Goal: Navigation & Orientation: Find specific page/section

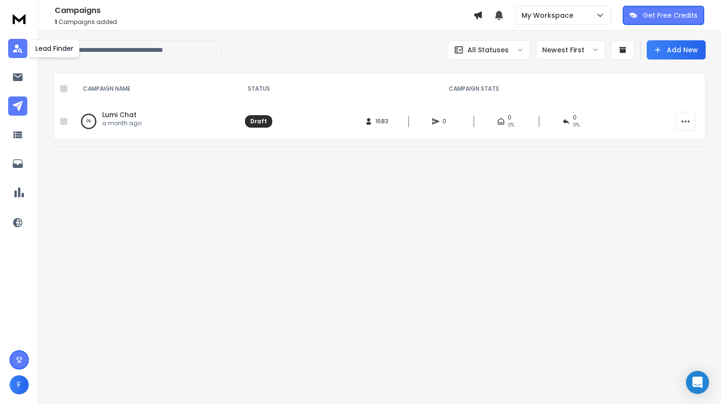
click at [11, 50] on link at bounding box center [17, 48] width 19 height 19
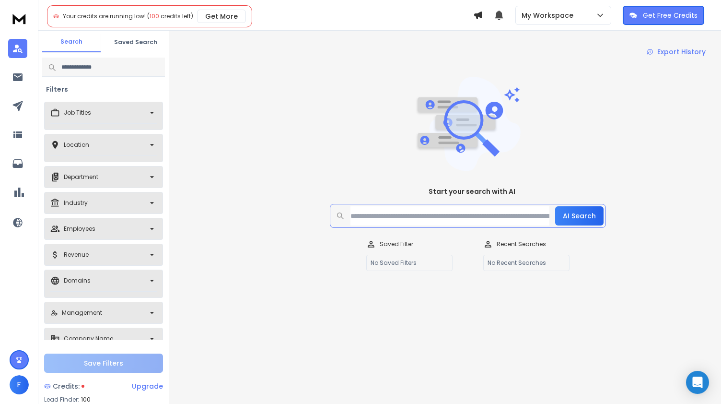
click at [123, 111] on div "Job Titles" at bounding box center [103, 113] width 106 height 10
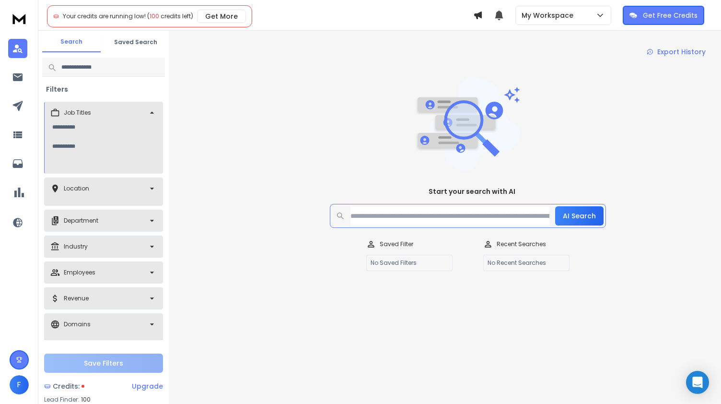
click at [106, 208] on div "Job Titles Location Department Industry Employees Revenue Domains Management Co…" at bounding box center [103, 221] width 123 height 238
click at [150, 223] on icon at bounding box center [152, 221] width 10 height 10
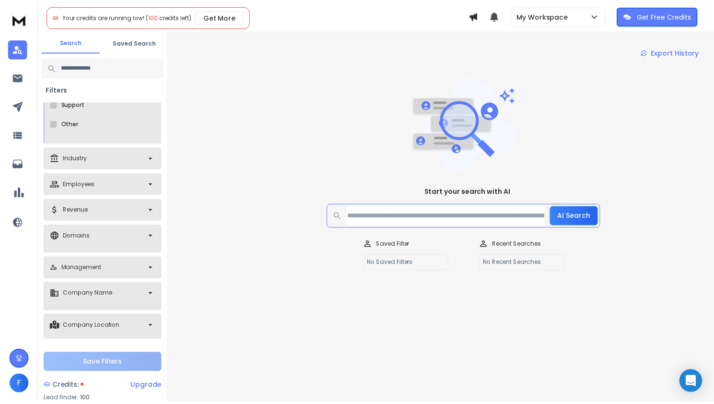
scroll to position [5, 0]
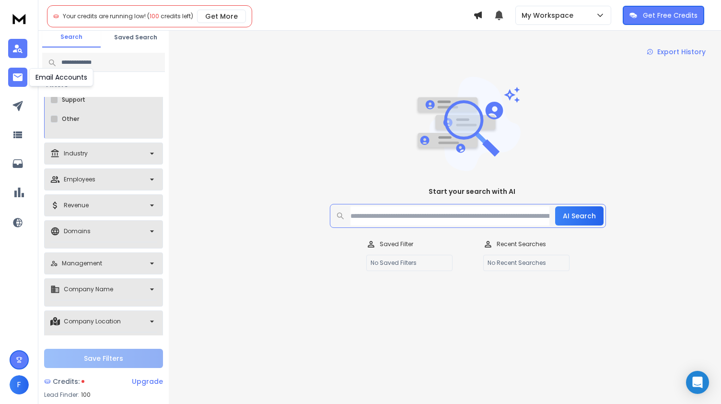
click at [14, 76] on icon at bounding box center [18, 77] width 10 height 8
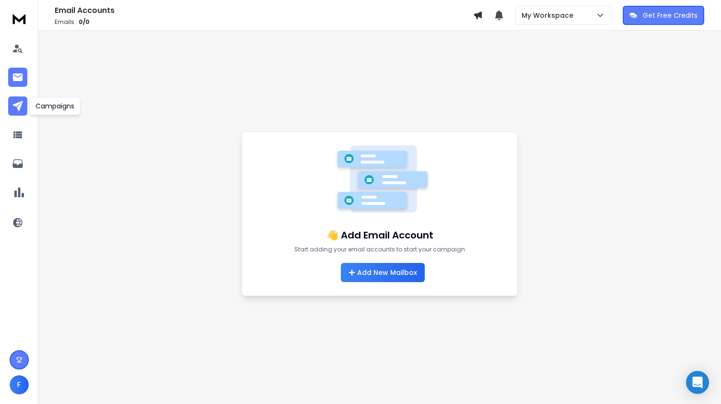
drag, startPoint x: 13, startPoint y: 115, endPoint x: 15, endPoint y: 101, distance: 14.4
click at [15, 101] on div at bounding box center [19, 107] width 22 height 23
click at [15, 101] on icon at bounding box center [18, 106] width 12 height 12
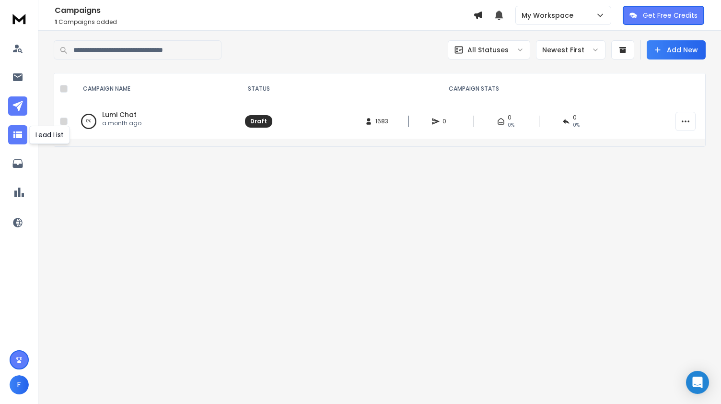
click at [16, 138] on icon at bounding box center [17, 134] width 9 height 7
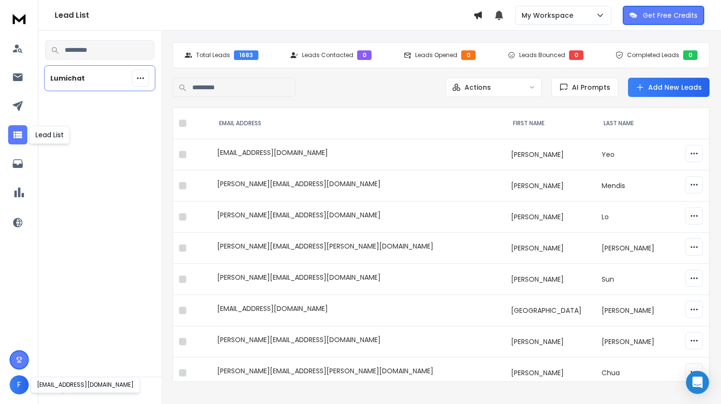
click at [17, 392] on span "F" at bounding box center [19, 384] width 19 height 19
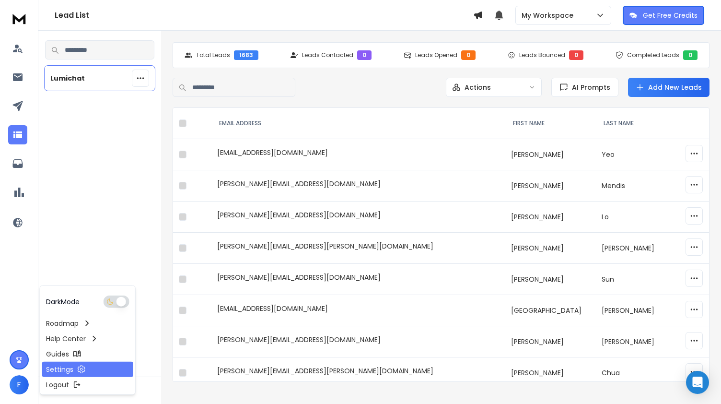
click at [58, 367] on p "Settings" at bounding box center [59, 369] width 27 height 10
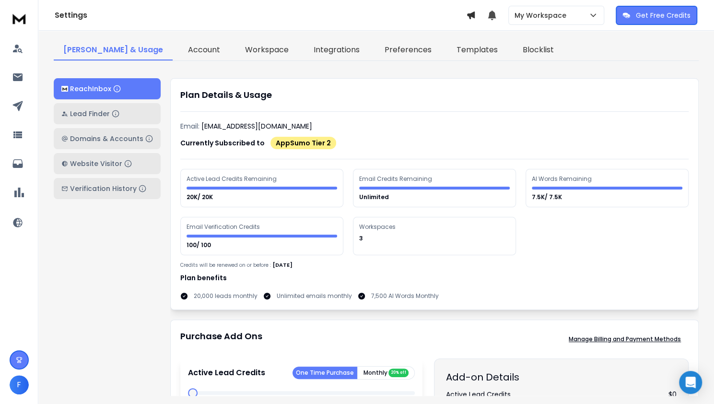
click at [513, 46] on link "Blocklist" at bounding box center [538, 50] width 50 height 20
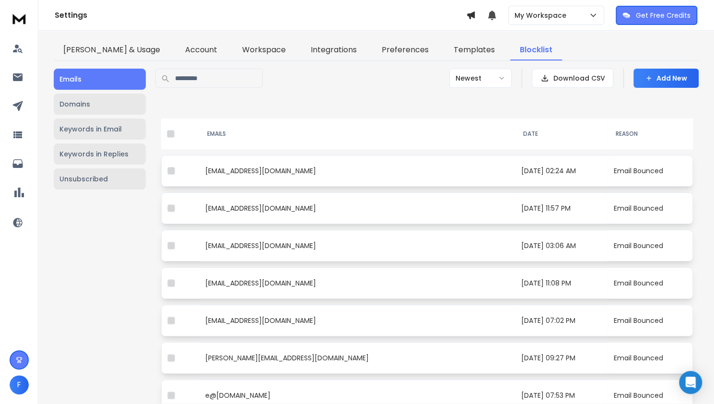
click at [444, 46] on link "Templates" at bounding box center [474, 50] width 60 height 20
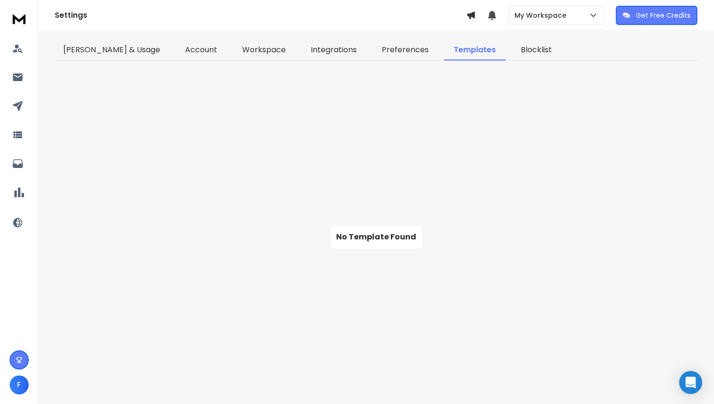
click at [372, 50] on link "Preferences" at bounding box center [405, 50] width 66 height 20
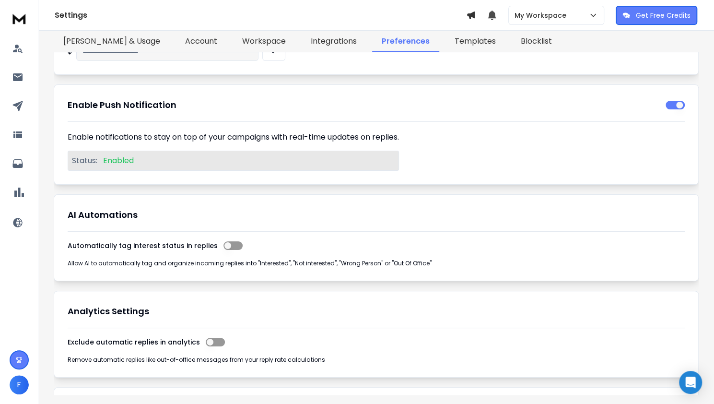
scroll to position [62, 0]
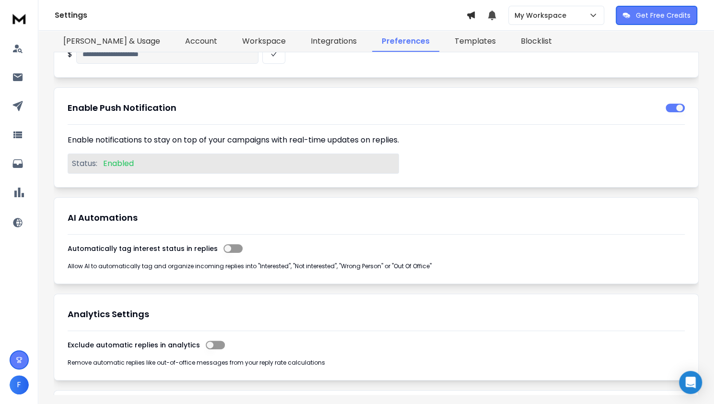
click at [223, 244] on button "Automatically tag interest status in replies" at bounding box center [232, 248] width 19 height 9
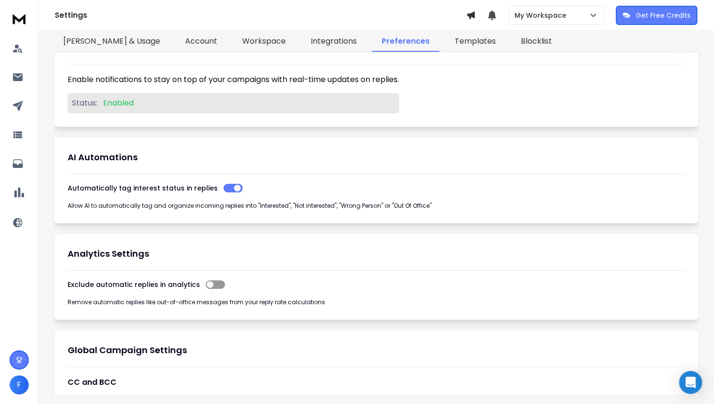
scroll to position [115, 0]
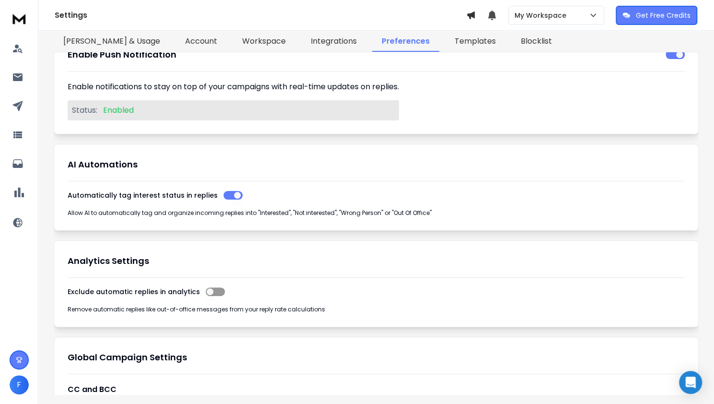
click at [302, 41] on link "Integrations" at bounding box center [333, 42] width 65 height 20
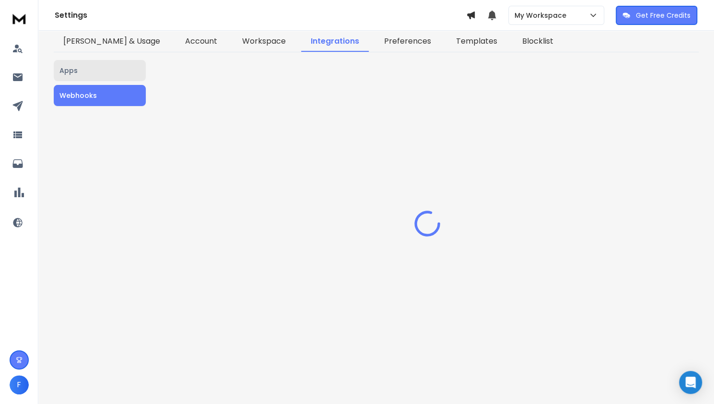
click at [81, 96] on button "Webhooks" at bounding box center [100, 95] width 92 height 21
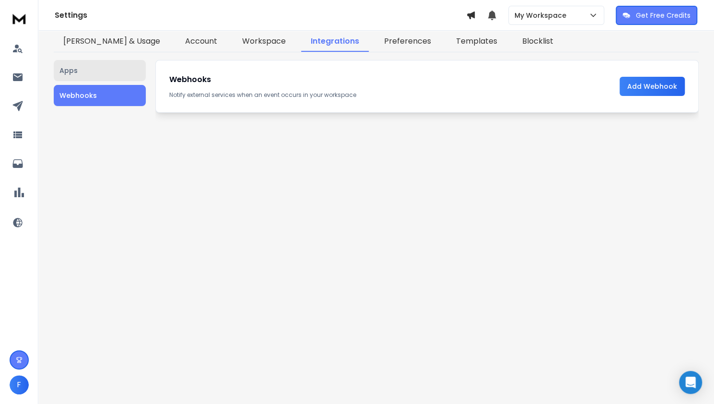
click at [175, 42] on link "Account" at bounding box center [200, 42] width 51 height 20
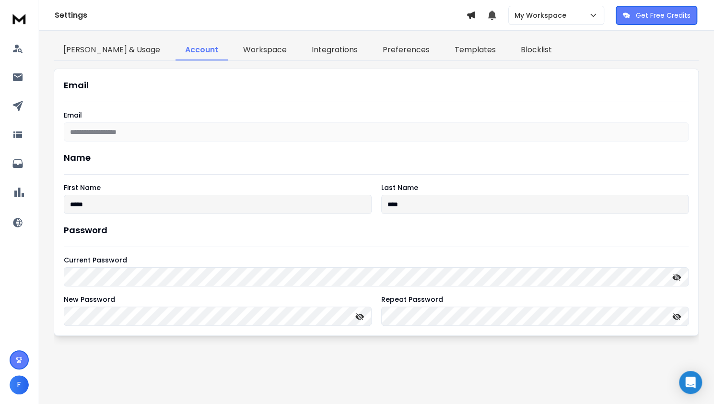
click at [233, 51] on link "Workspace" at bounding box center [264, 50] width 63 height 20
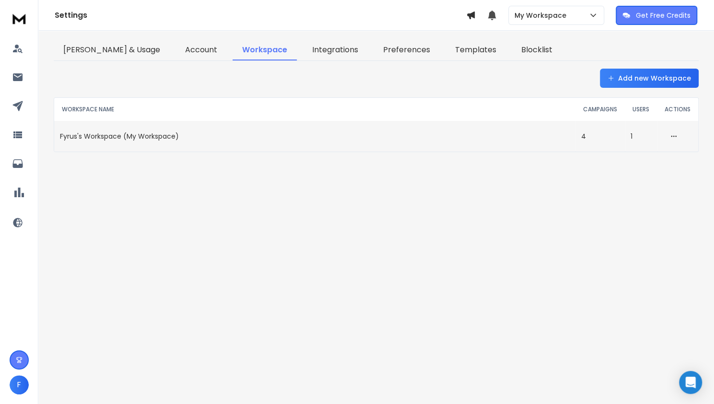
click at [89, 54] on link "Billings & Usage" at bounding box center [112, 50] width 116 height 20
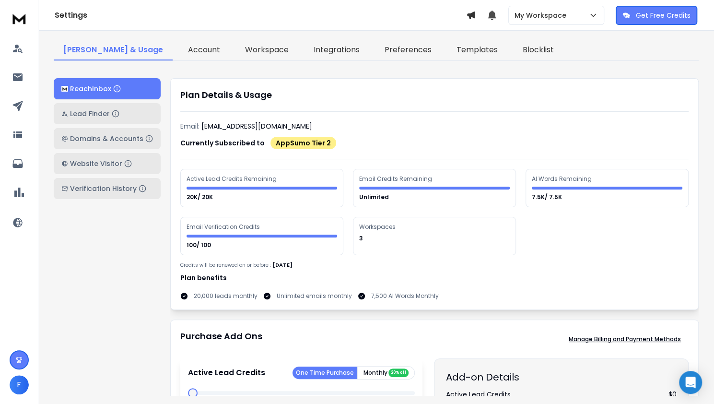
click at [235, 54] on link "Workspace" at bounding box center [266, 50] width 63 height 20
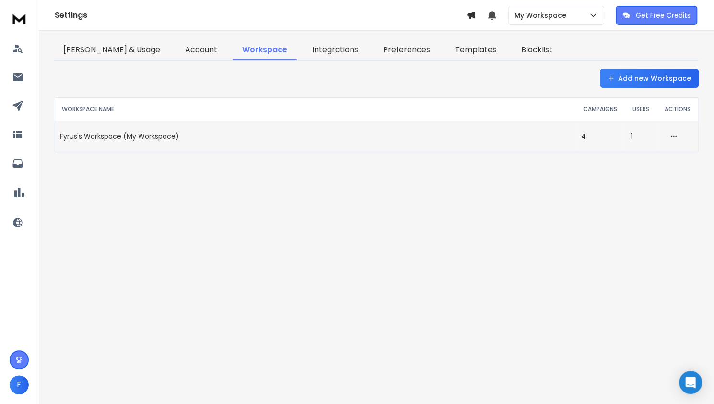
click at [175, 58] on link "Account" at bounding box center [200, 50] width 51 height 20
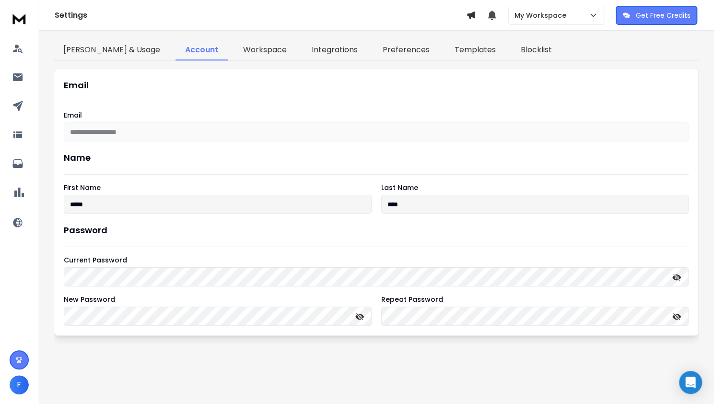
click at [85, 51] on link "Billings & Usage" at bounding box center [112, 50] width 116 height 20
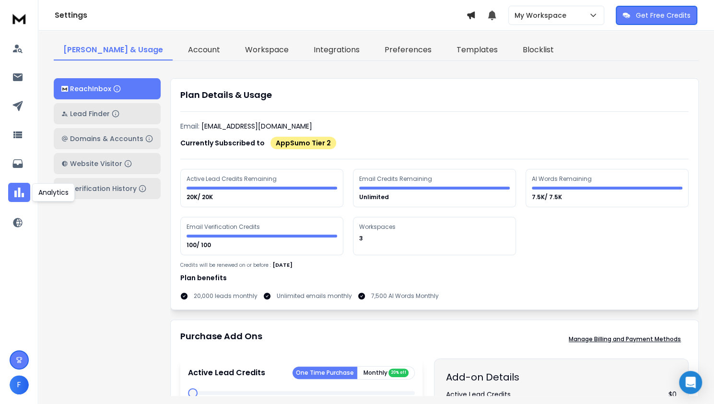
click at [13, 198] on icon at bounding box center [19, 192] width 14 height 14
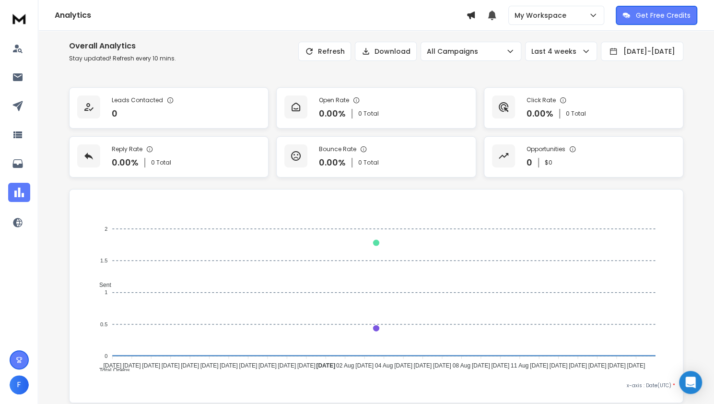
click at [19, 19] on img at bounding box center [19, 19] width 19 height 18
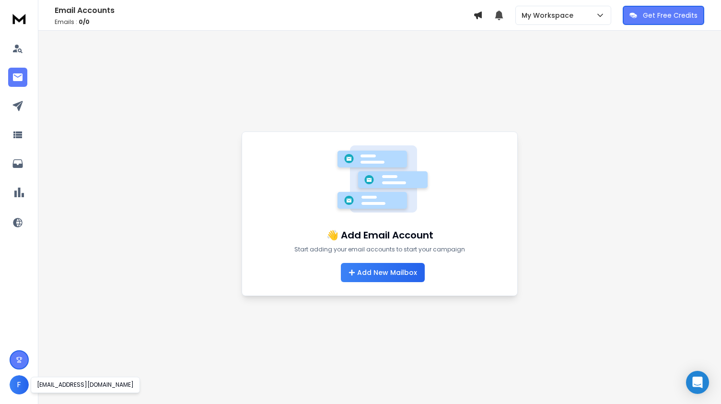
click at [17, 381] on span "F" at bounding box center [19, 384] width 19 height 19
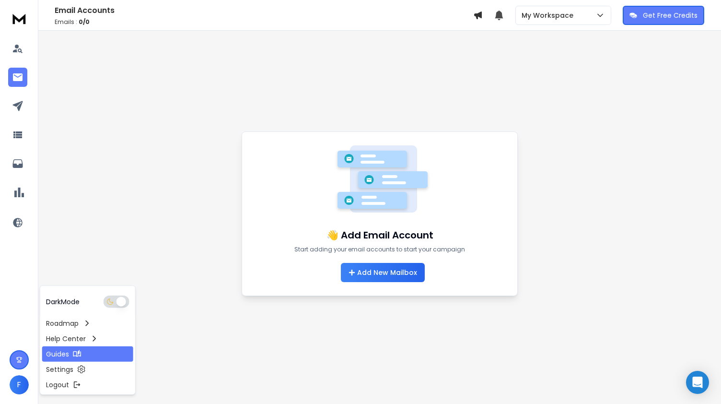
click at [71, 355] on link "Guides" at bounding box center [87, 353] width 91 height 15
